Goal: Task Accomplishment & Management: Manage account settings

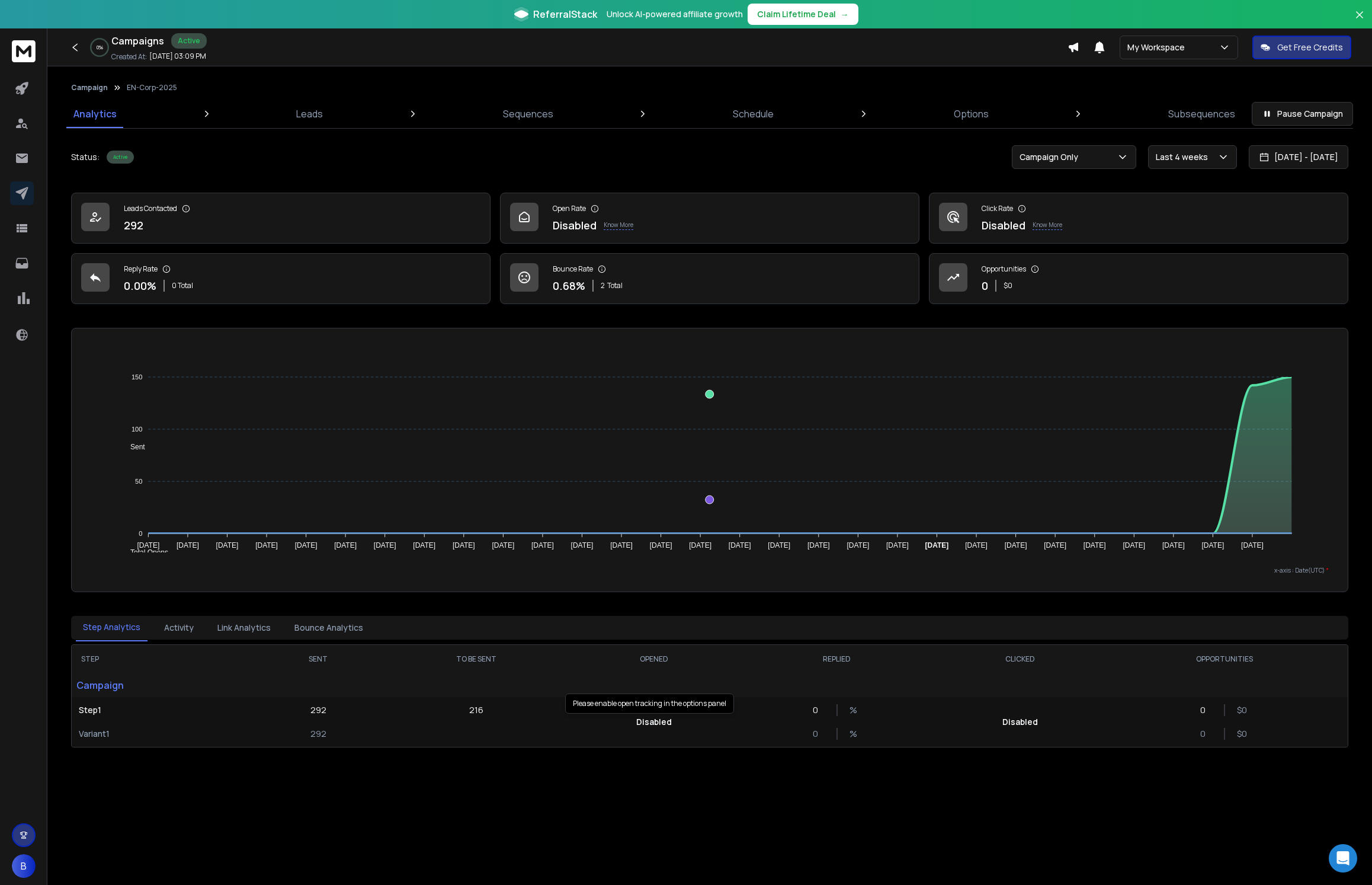
click at [669, 725] on div "Disabled" at bounding box center [653, 721] width 147 height 11
click at [534, 113] on p "Sequences" at bounding box center [527, 113] width 50 height 14
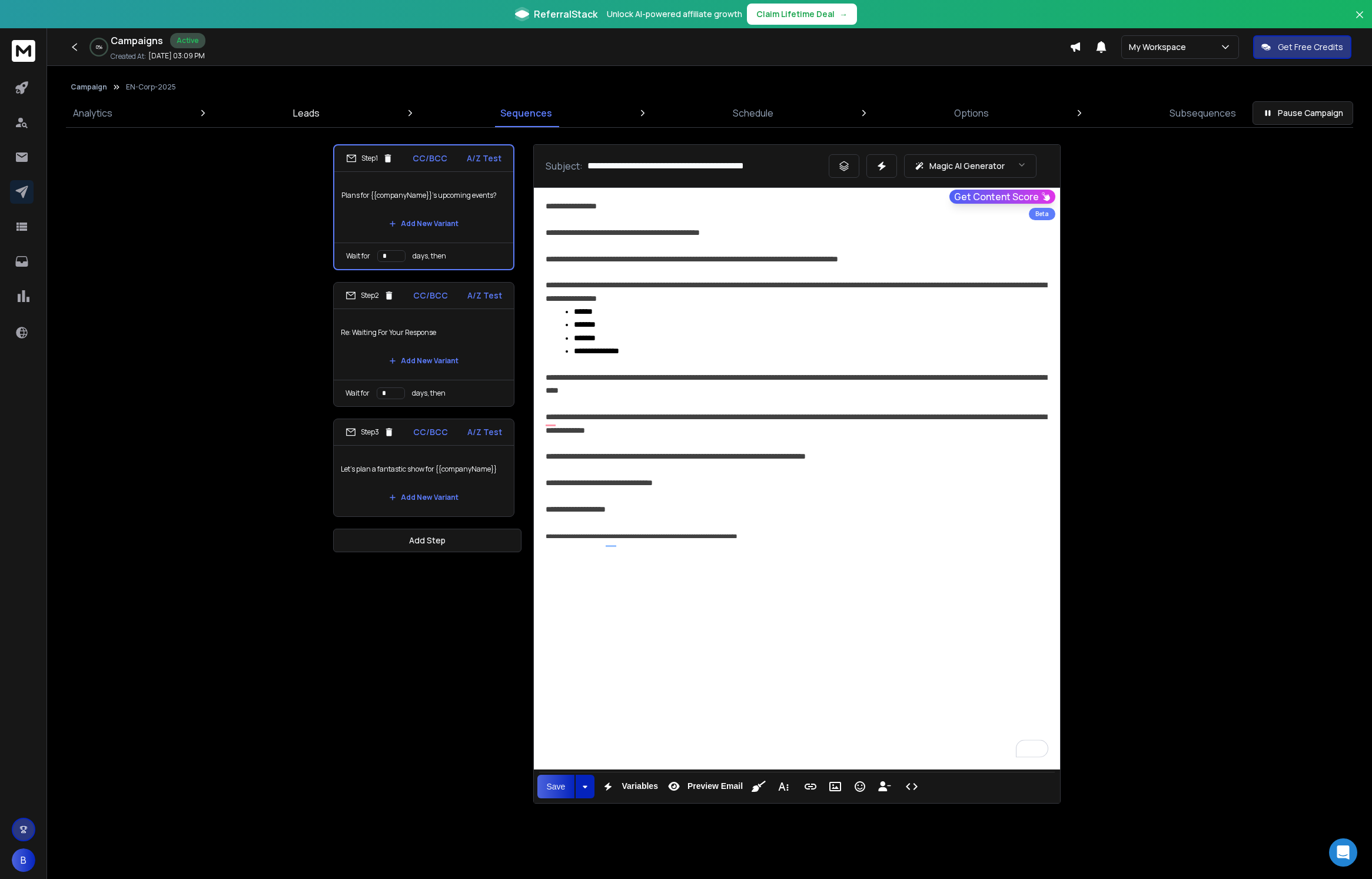
click at [305, 113] on p "Leads" at bounding box center [307, 112] width 26 height 14
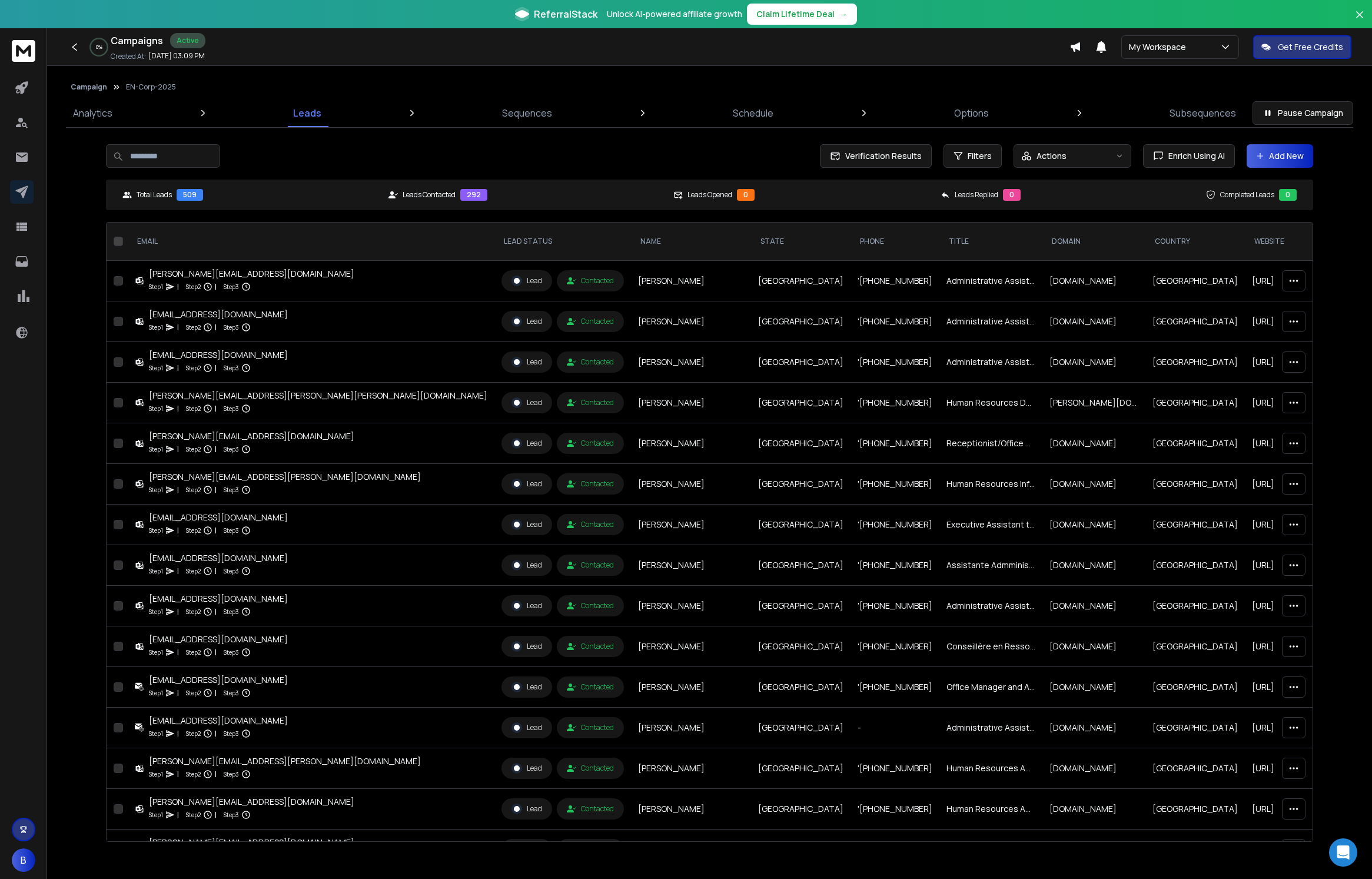
click at [1002, 110] on div "Analytics Leads Sequences Schedule Options Subsequences" at bounding box center [654, 113] width 1177 height 28
click at [983, 113] on p "Options" at bounding box center [972, 112] width 35 height 14
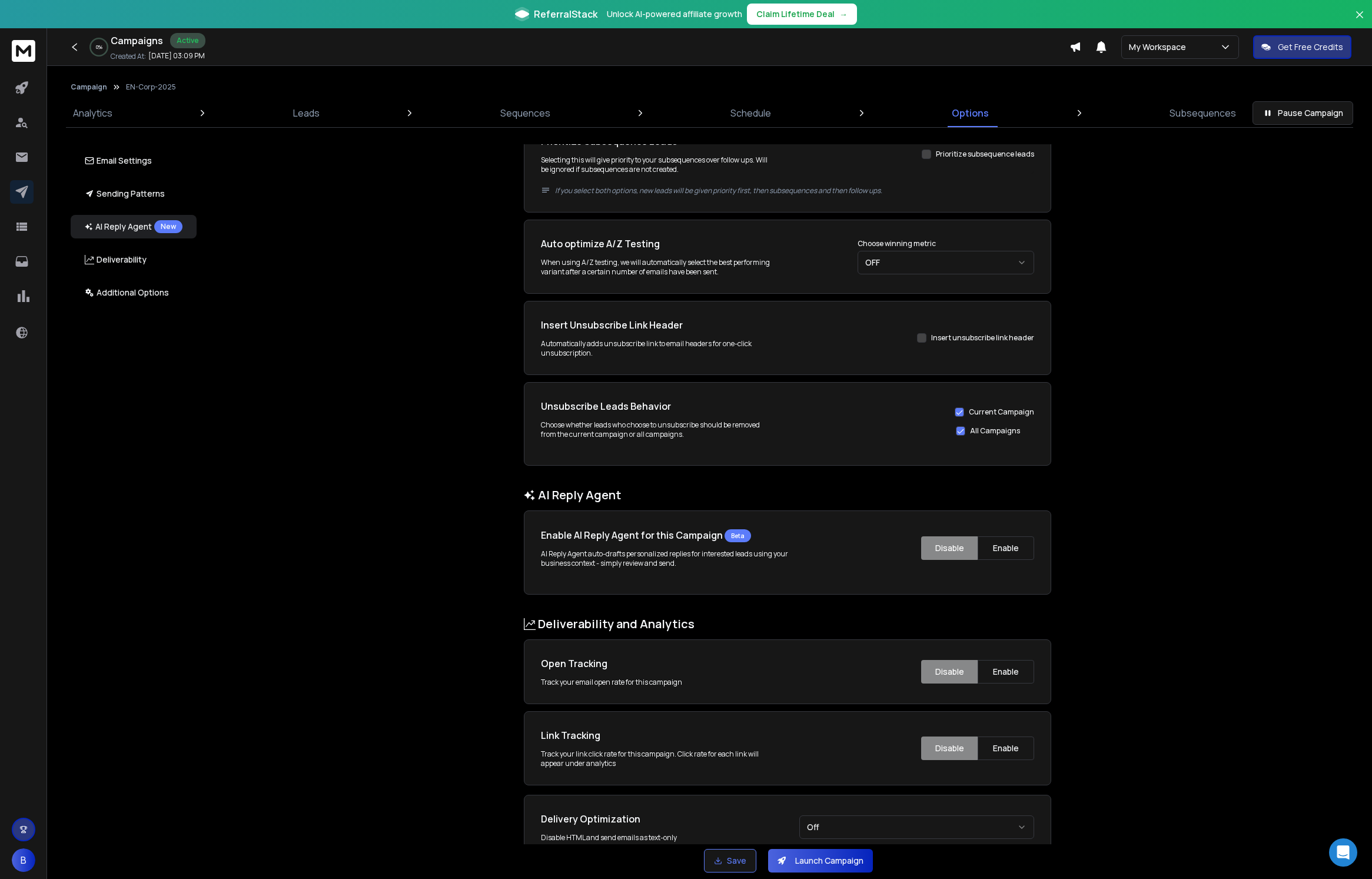
scroll to position [1165, 0]
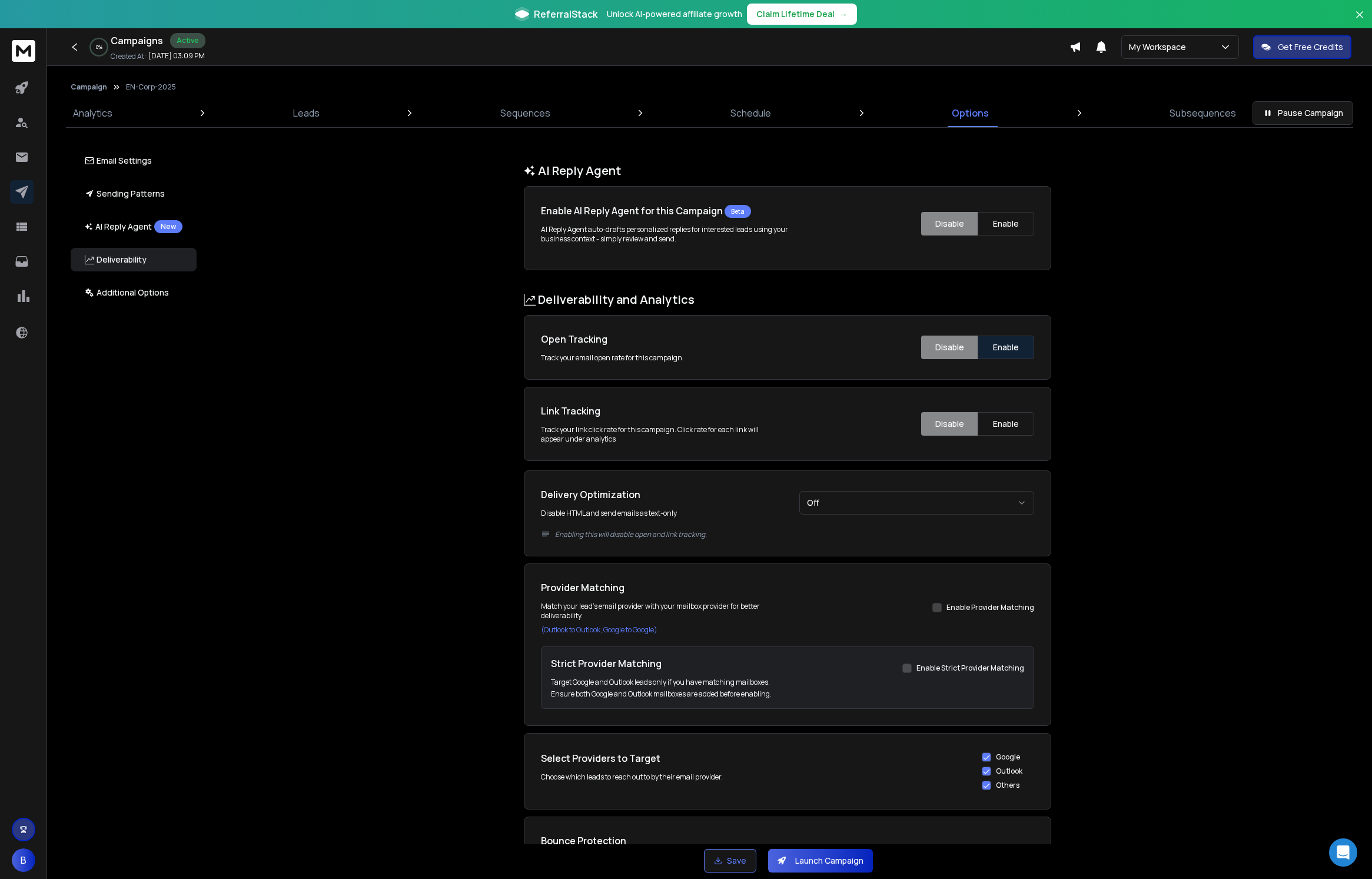
click at [1002, 343] on button "Enable" at bounding box center [1007, 347] width 57 height 24
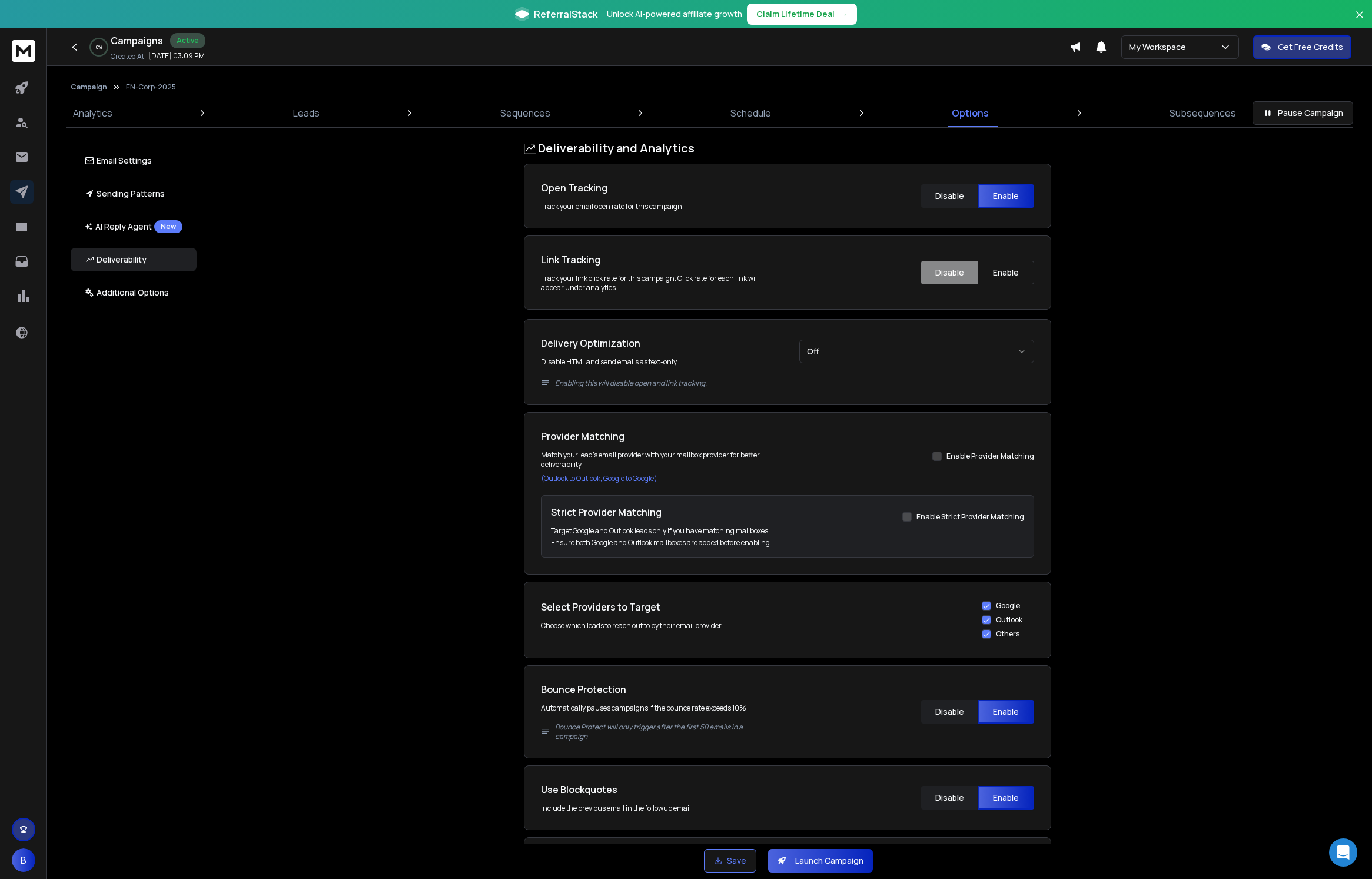
scroll to position [1284, 0]
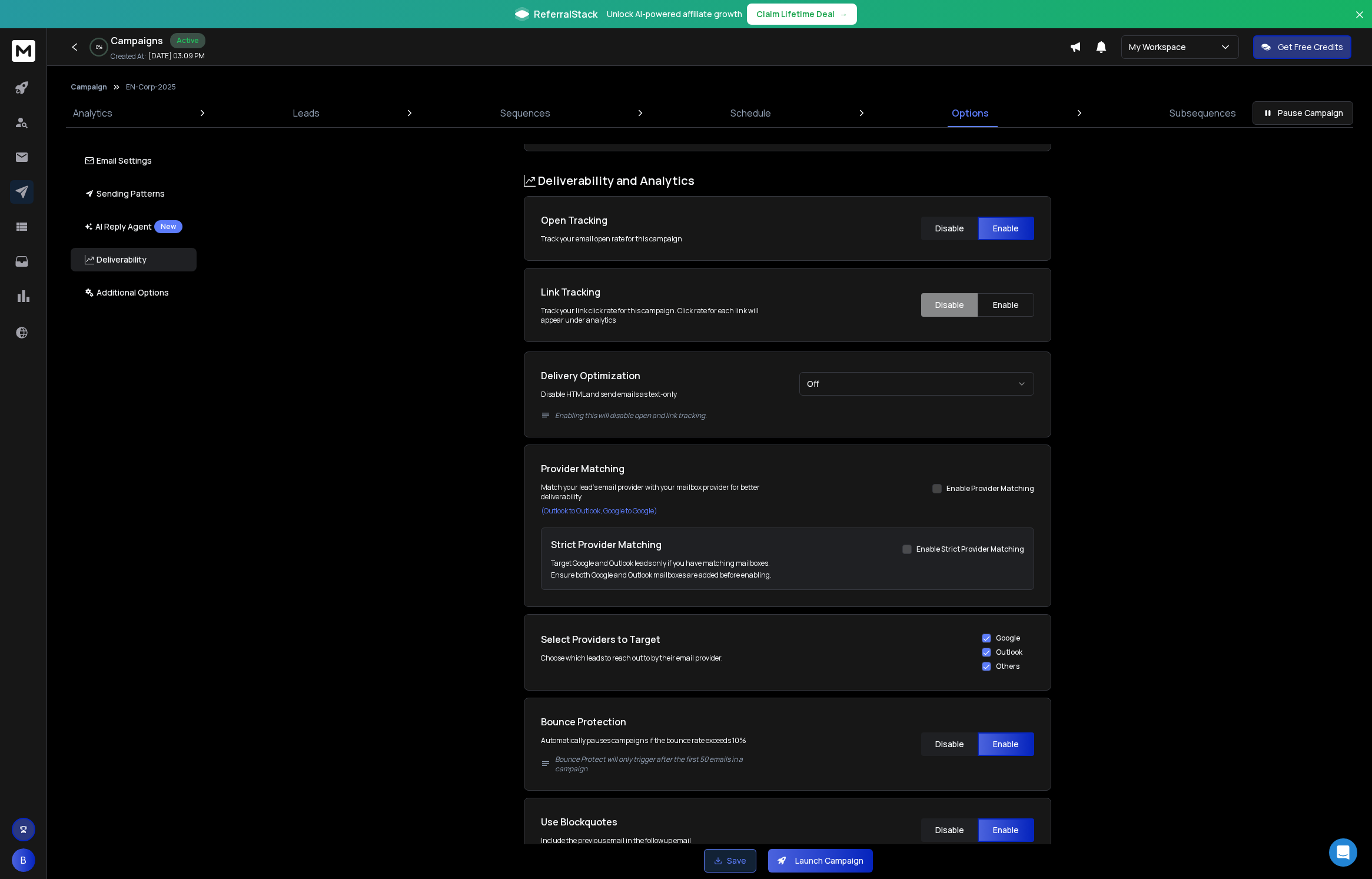
click at [733, 864] on button "Save" at bounding box center [730, 860] width 52 height 24
click at [18, 263] on icon at bounding box center [21, 261] width 12 height 10
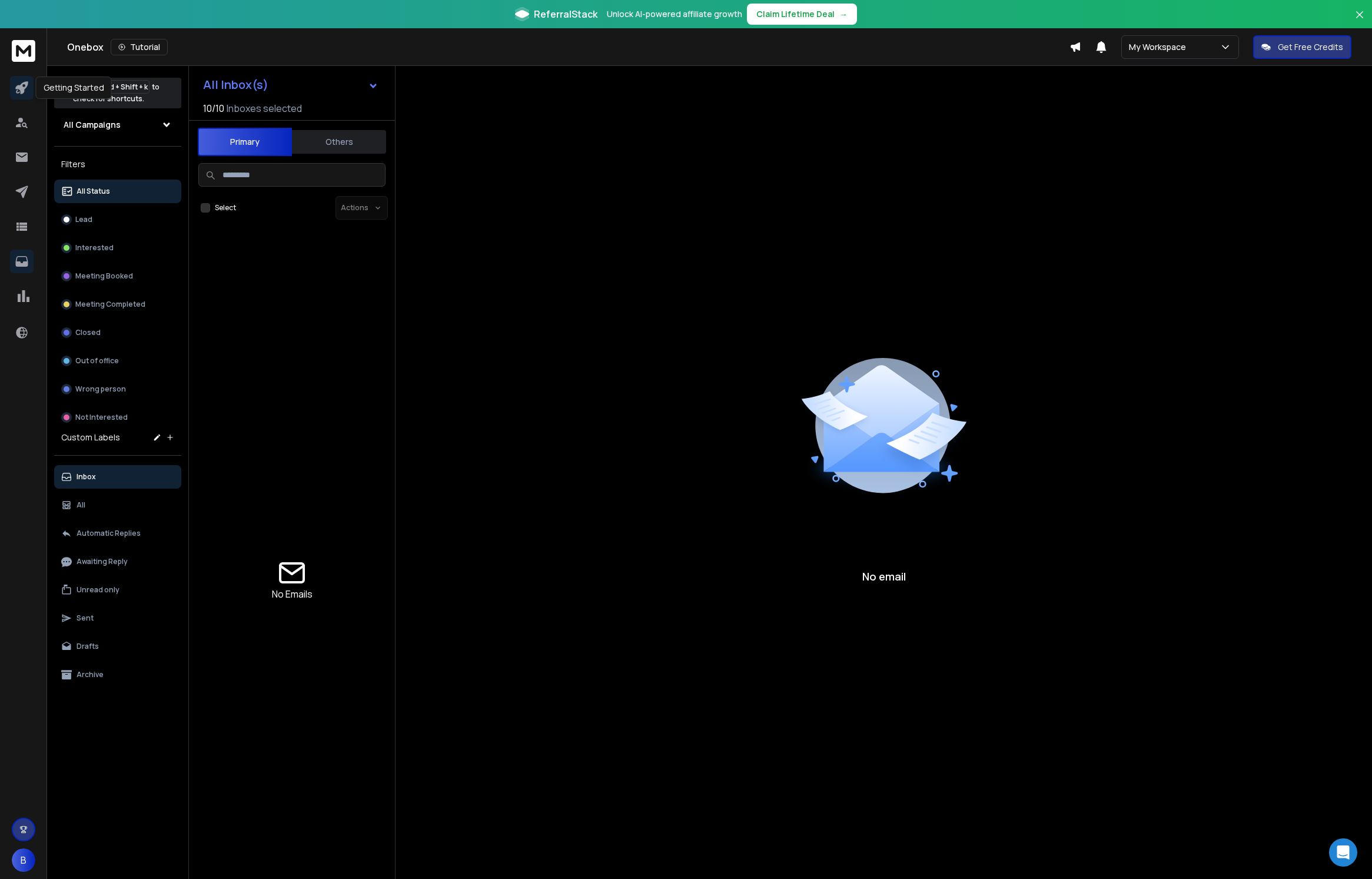
click at [19, 94] on icon at bounding box center [22, 87] width 14 height 14
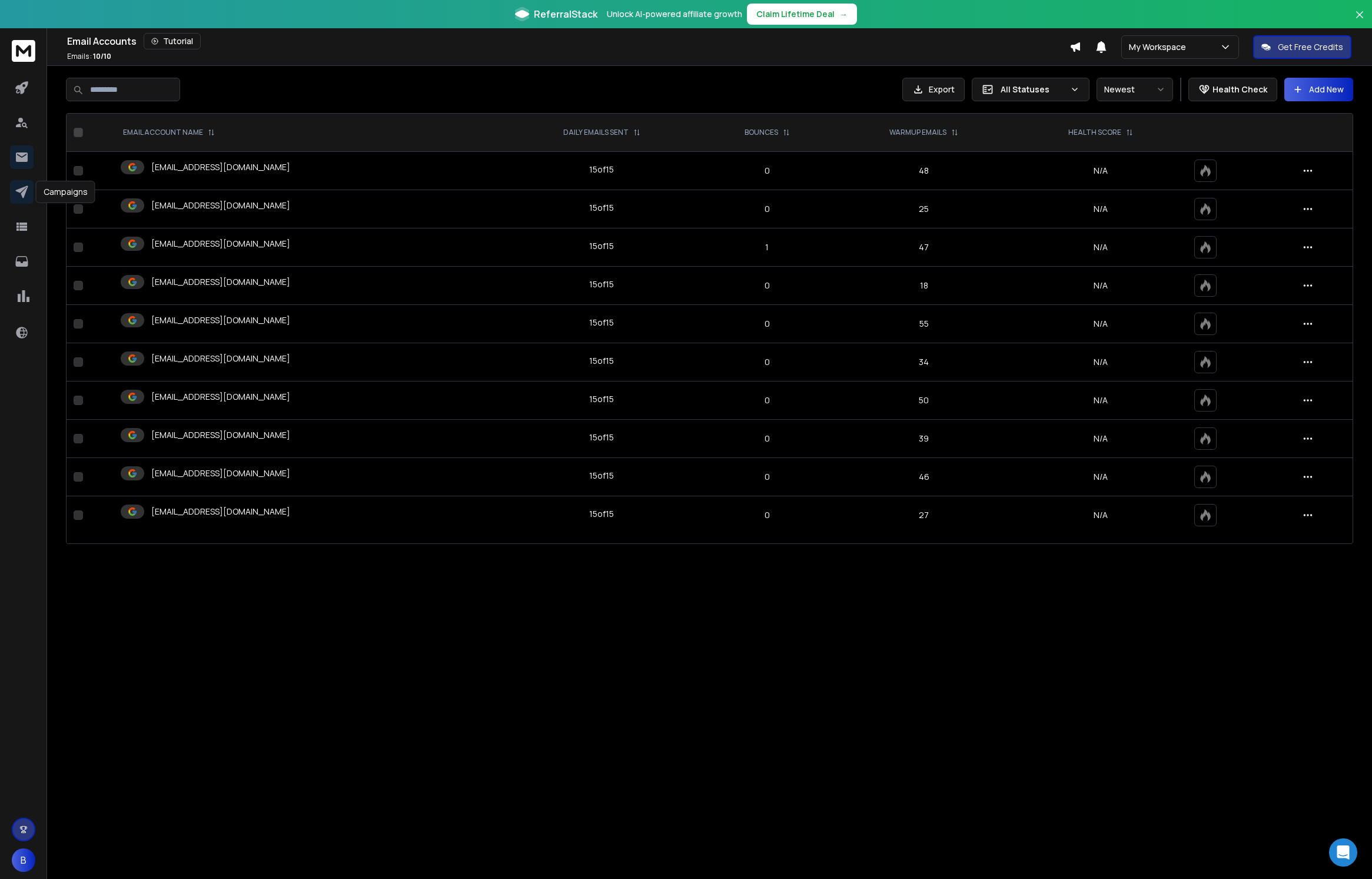
click at [18, 197] on icon at bounding box center [22, 192] width 14 height 14
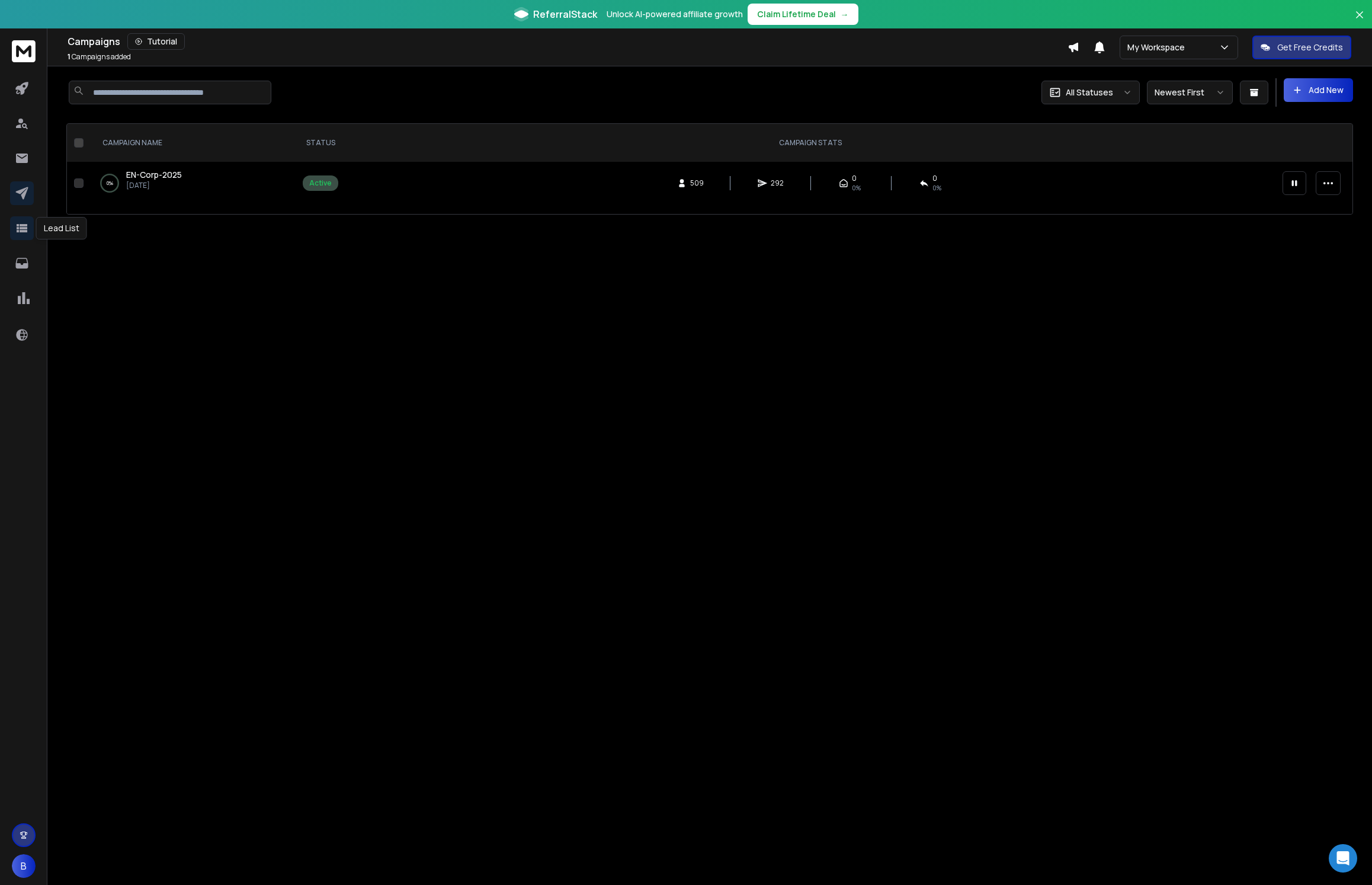
click at [25, 233] on icon at bounding box center [22, 228] width 14 height 14
